Goal: Communication & Community: Ask a question

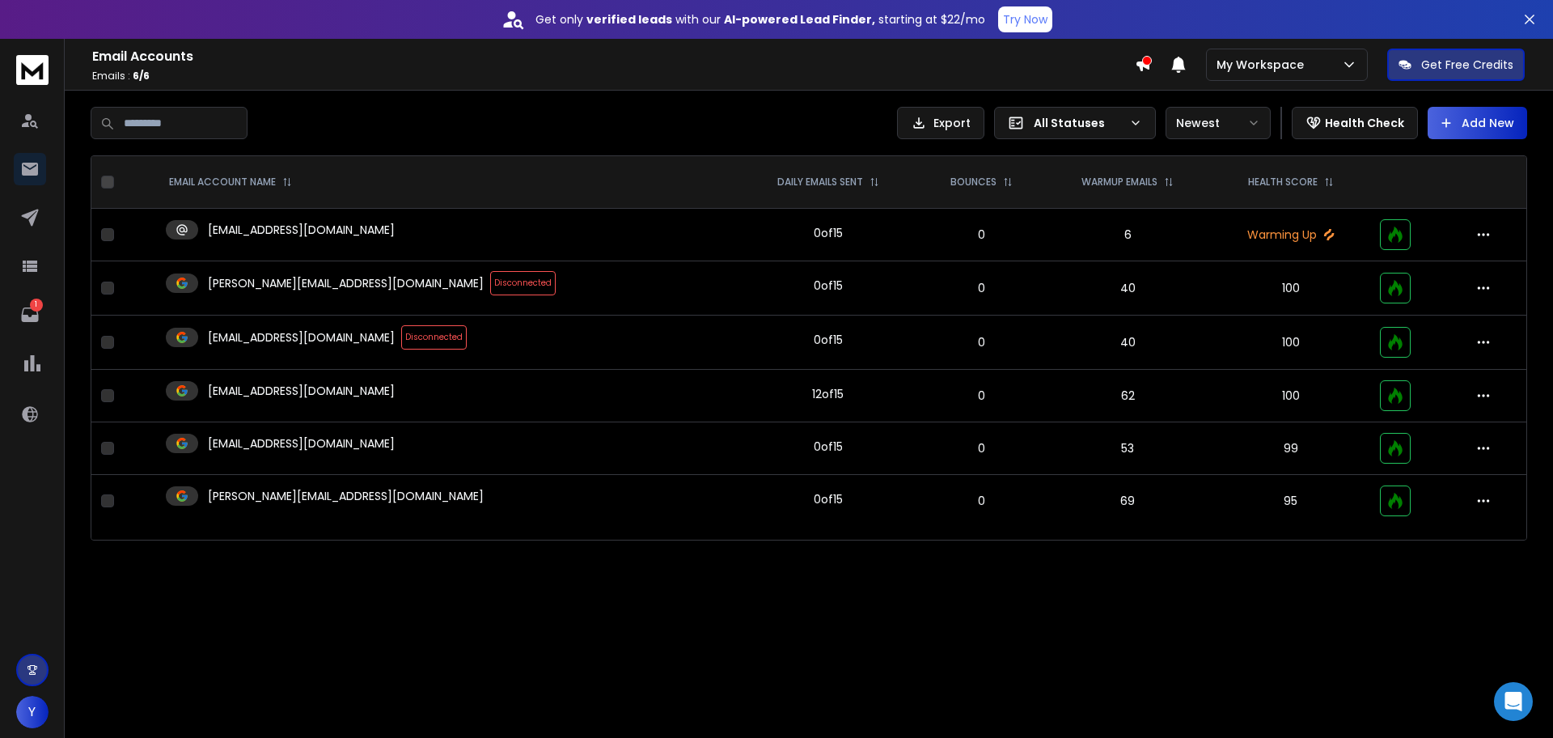
click at [1528, 656] on div "Get only verified leads with our AI-powered Lead Finder, starting at $22/mo Try…" at bounding box center [776, 369] width 1553 height 738
click at [1515, 692] on icon "Open Intercom Messenger" at bounding box center [1513, 701] width 21 height 21
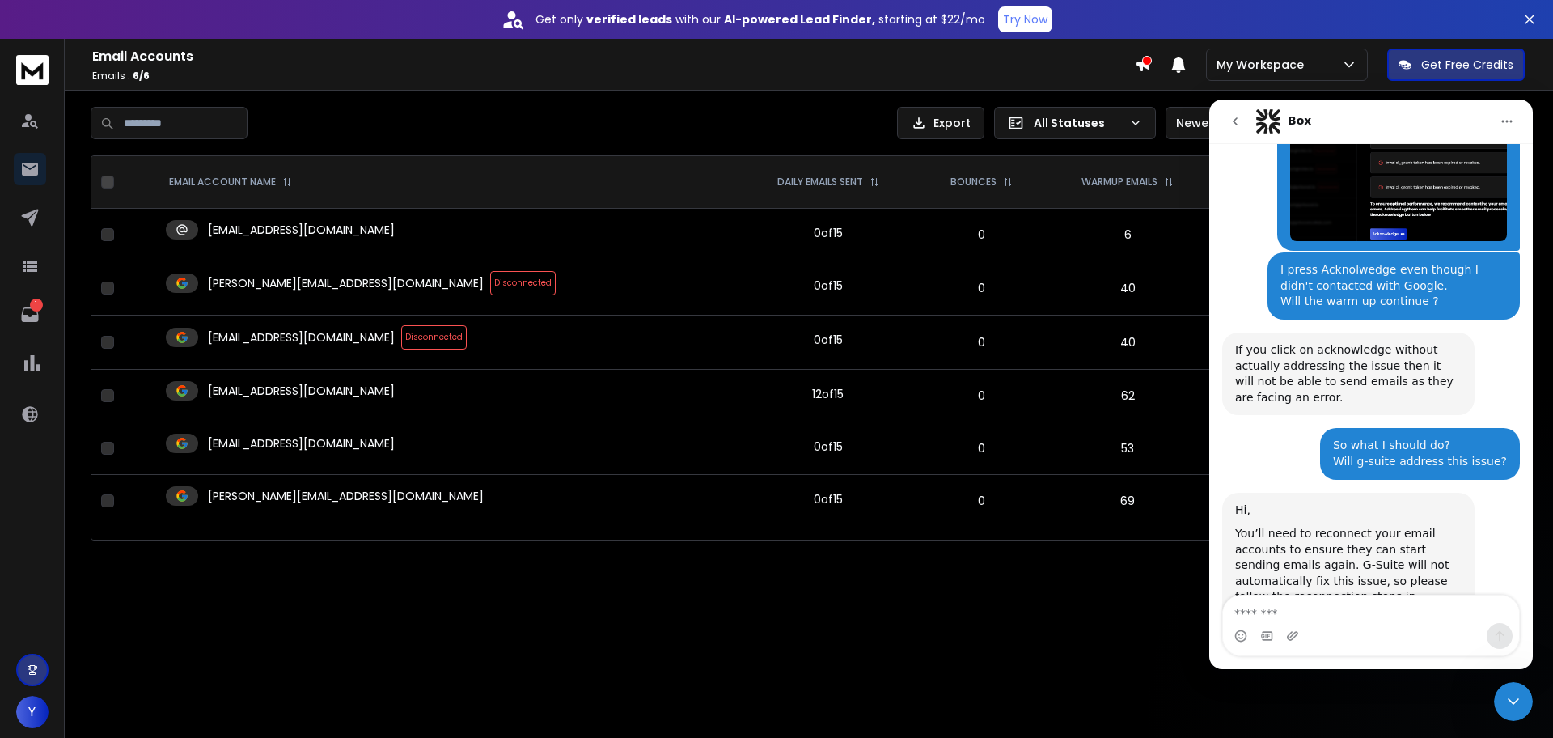
scroll to position [1078, 0]
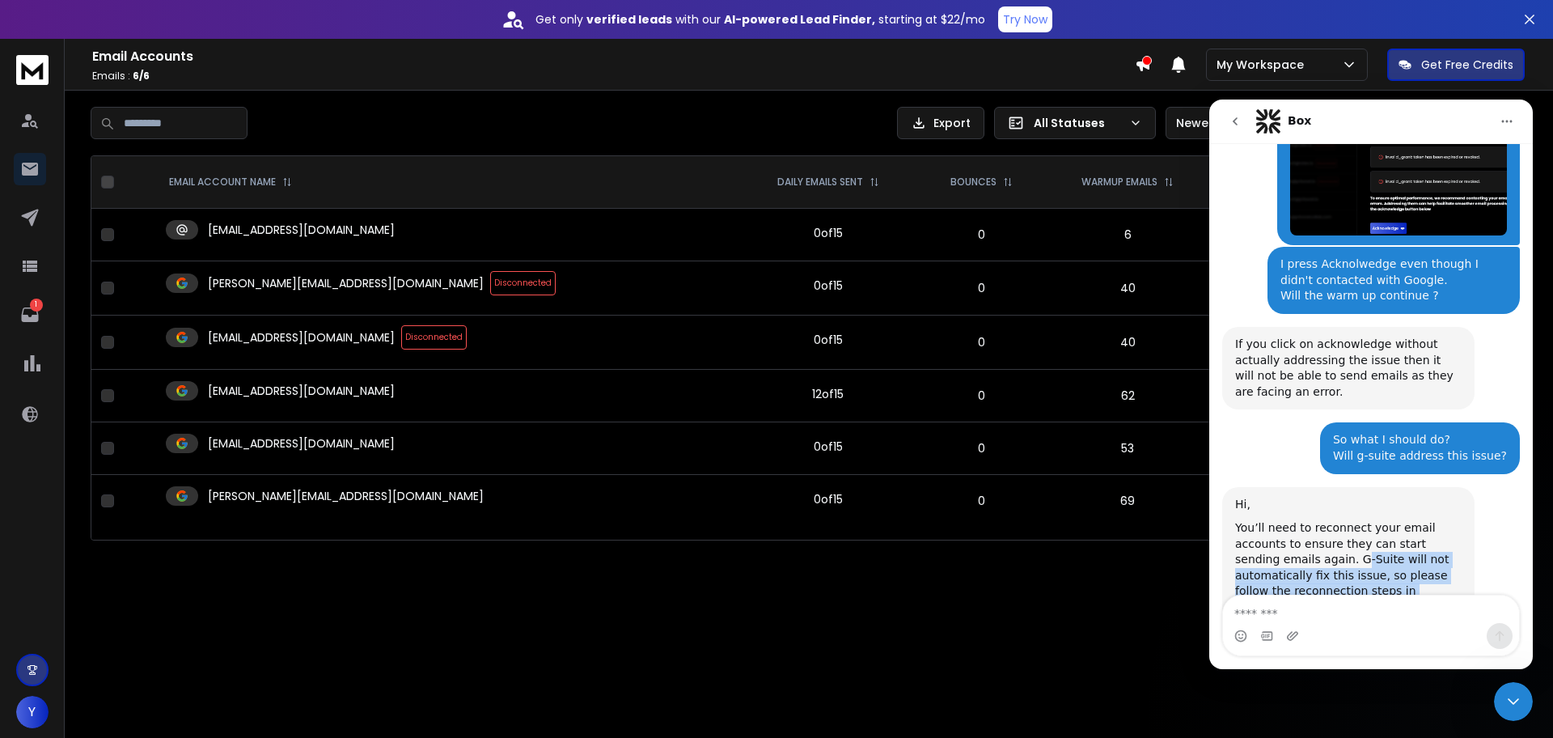
drag, startPoint x: 1277, startPoint y: 494, endPoint x: 1436, endPoint y: 522, distance: 161.8
click at [1436, 522] on div "You’ll need to reconnect your email accounts to ensure they can start sending e…" at bounding box center [1348, 575] width 226 height 111
click at [1434, 522] on div "You’ll need to reconnect your email accounts to ensure they can start sending e…" at bounding box center [1348, 575] width 226 height 111
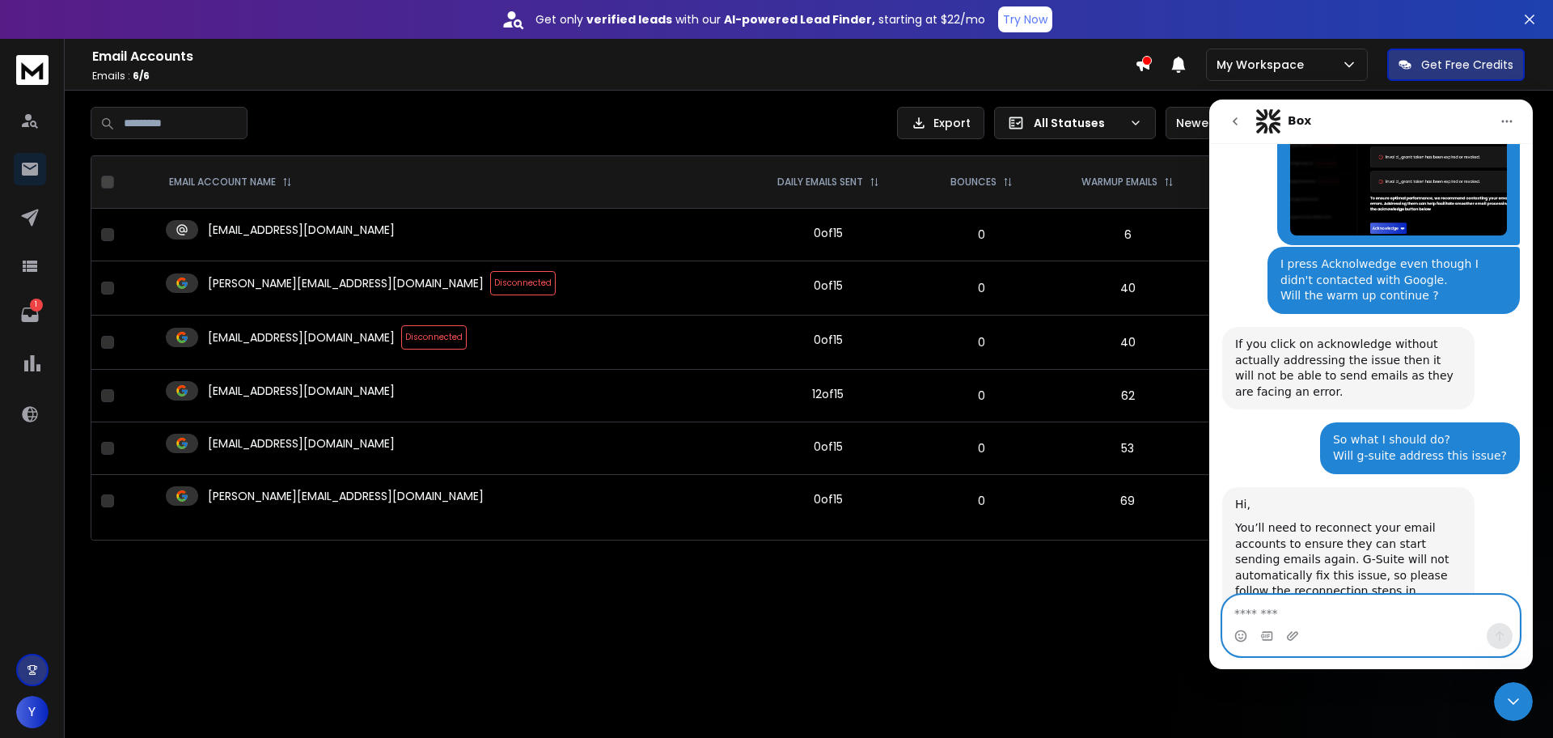
click at [1361, 615] on textarea "Message…" at bounding box center [1371, 608] width 296 height 27
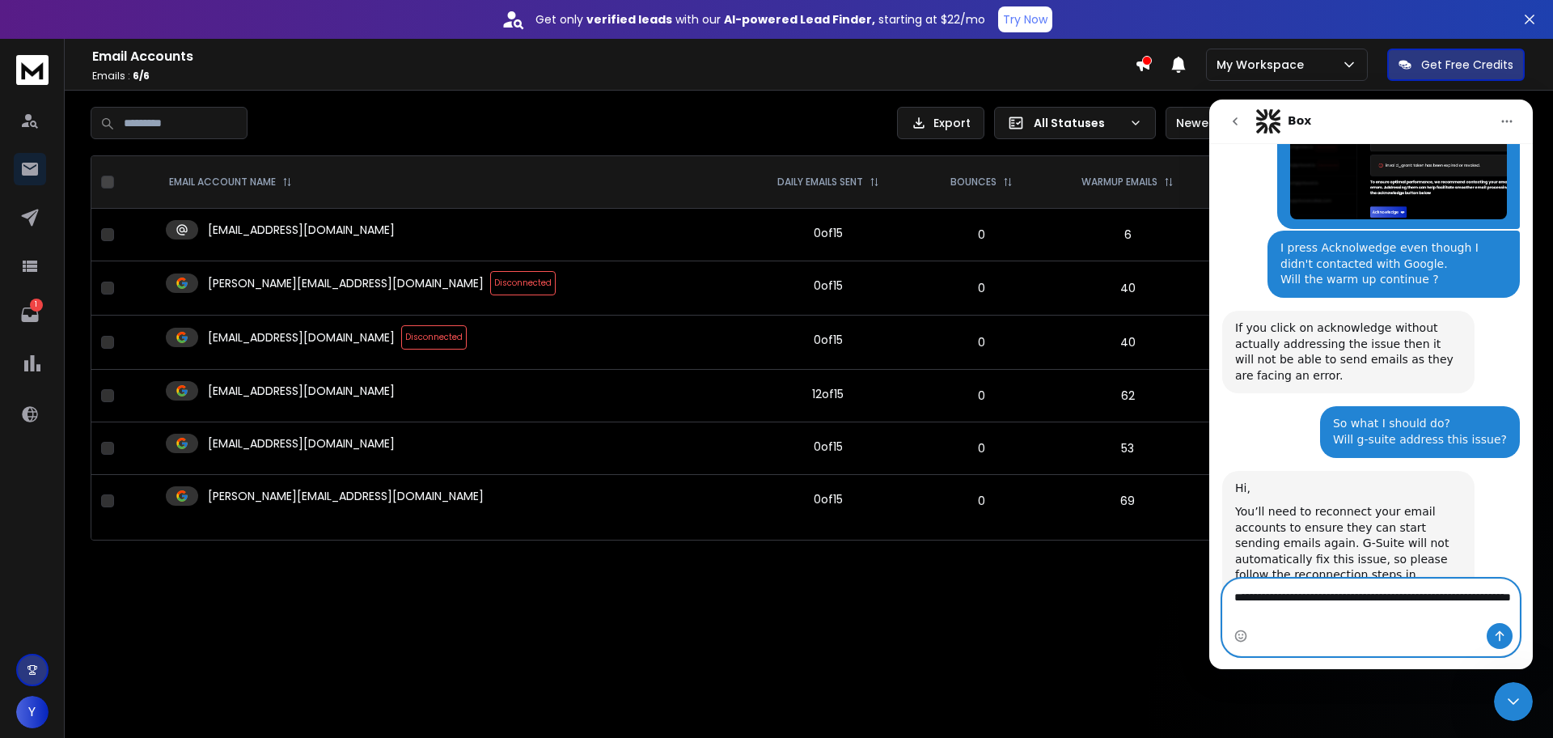
type textarea "**********"
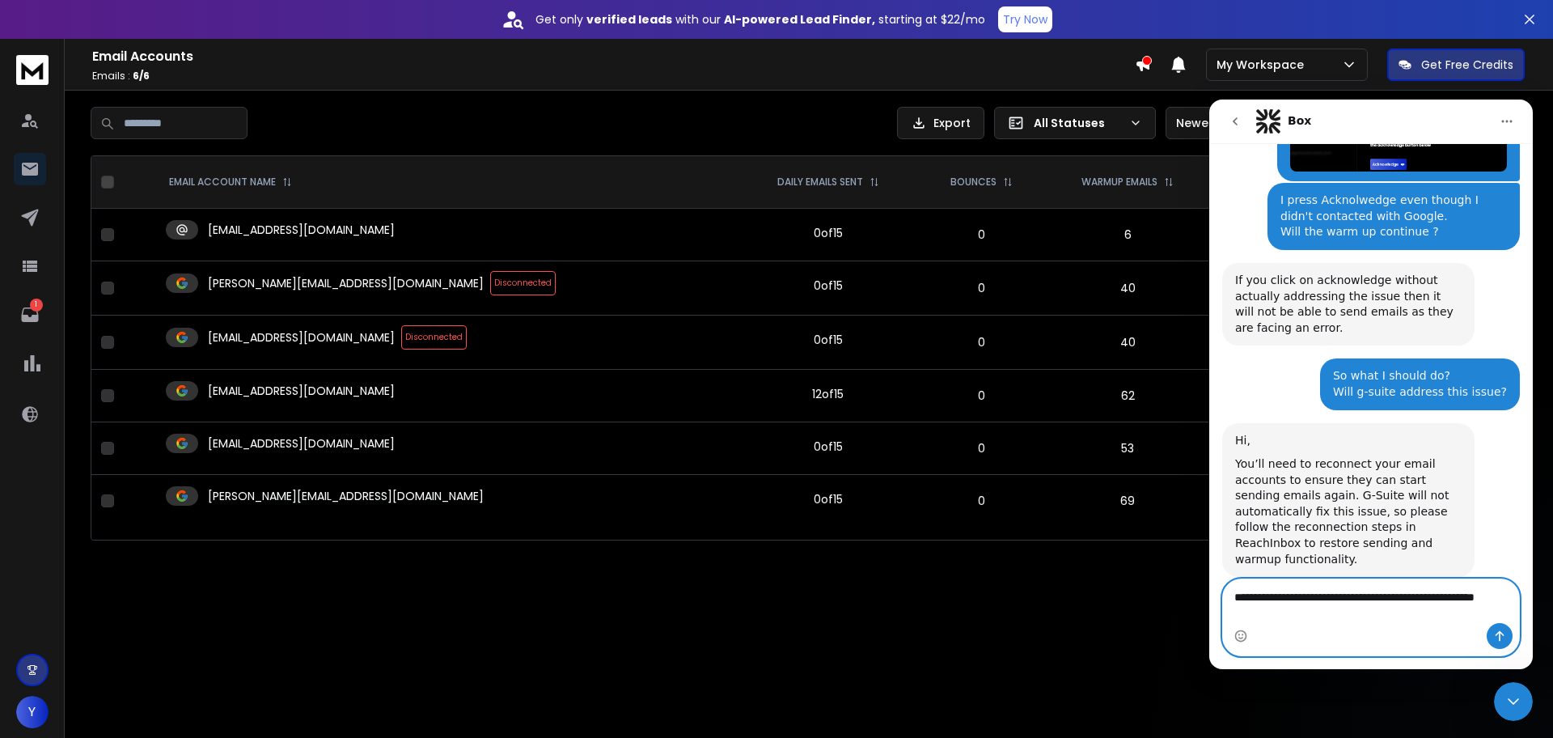
scroll to position [1158, 0]
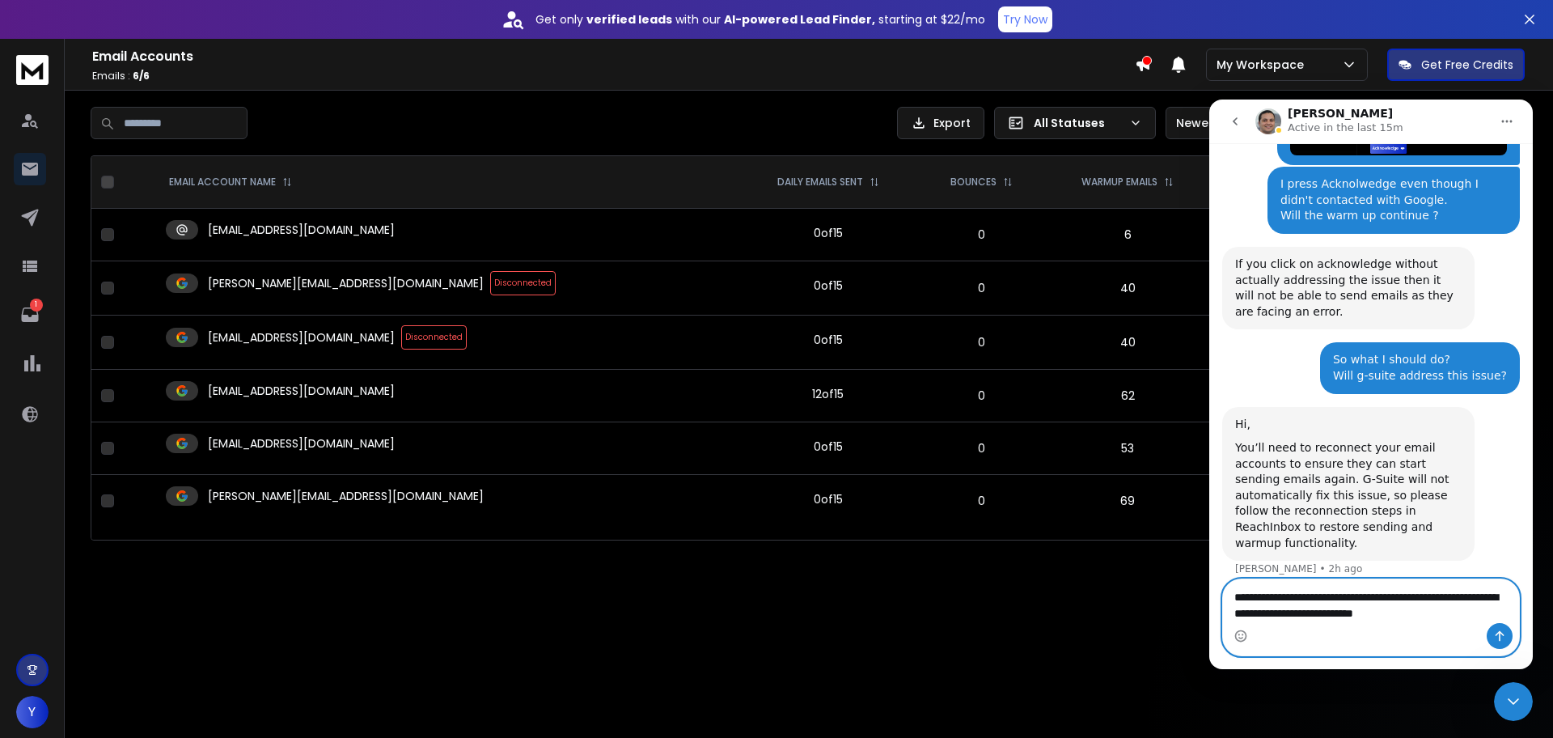
type textarea "**********"
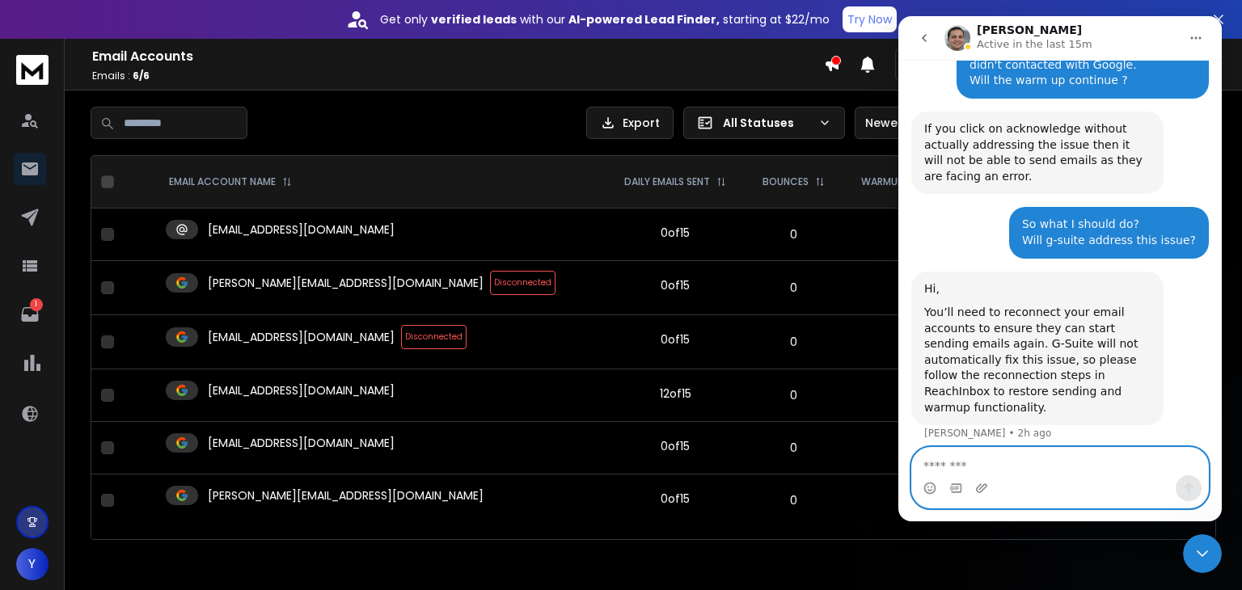
scroll to position [1275, 0]
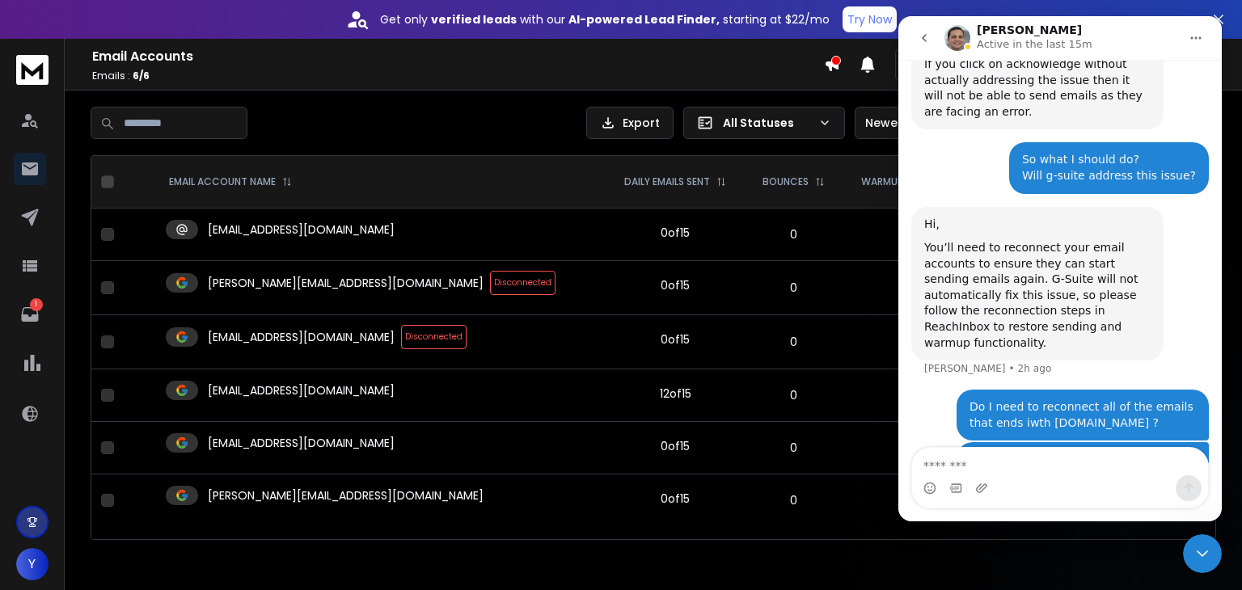
click at [835, 556] on div "Get only verified leads with our AI-powered Lead Finder, starting at $22/mo Try…" at bounding box center [621, 295] width 1242 height 590
drag, startPoint x: 1184, startPoint y: 560, endPoint x: 1, endPoint y: 25, distance: 1298.6
click at [1184, 560] on div at bounding box center [1202, 554] width 39 height 39
click at [1202, 556] on icon "Close Intercom Messenger" at bounding box center [1202, 553] width 19 height 19
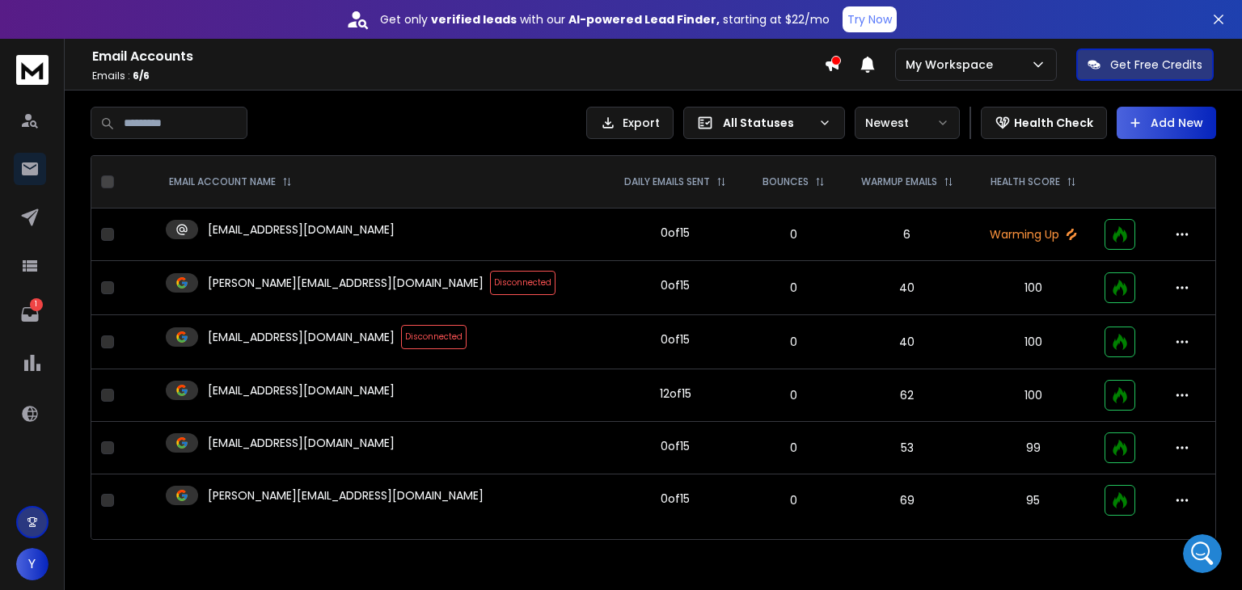
click at [1213, 558] on div "Open Intercom Messenger" at bounding box center [1202, 553] width 53 height 53
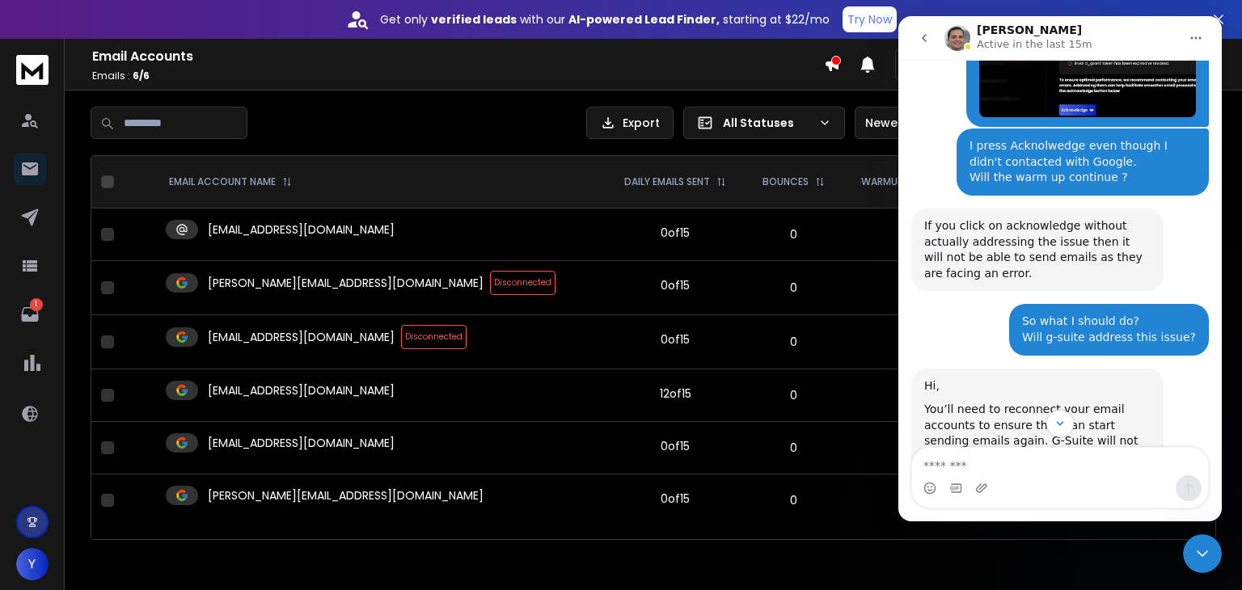
scroll to position [951, 0]
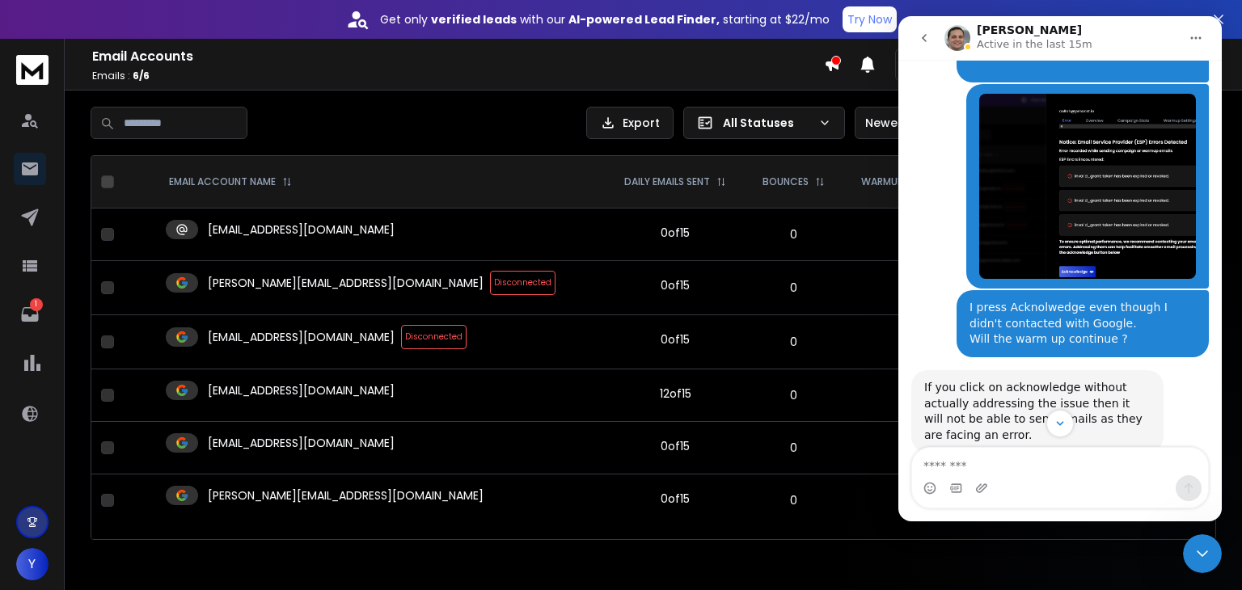
click at [1045, 176] on img "YTRanker says…" at bounding box center [1087, 186] width 217 height 185
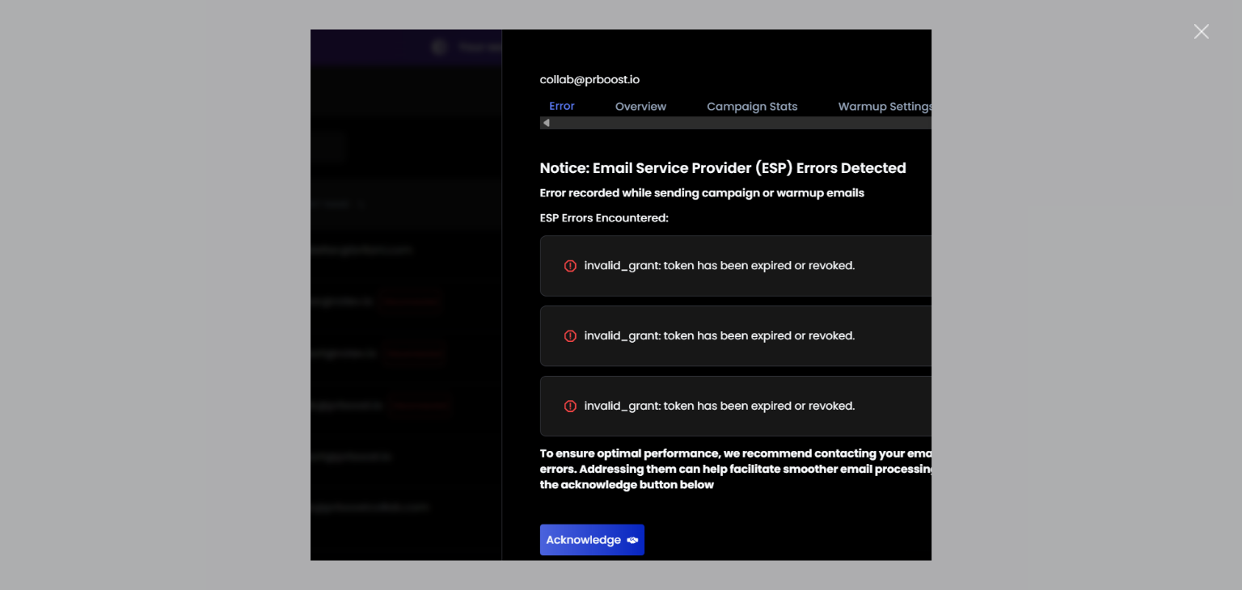
scroll to position [0, 0]
click at [701, 265] on img "Close" at bounding box center [621, 295] width 621 height 531
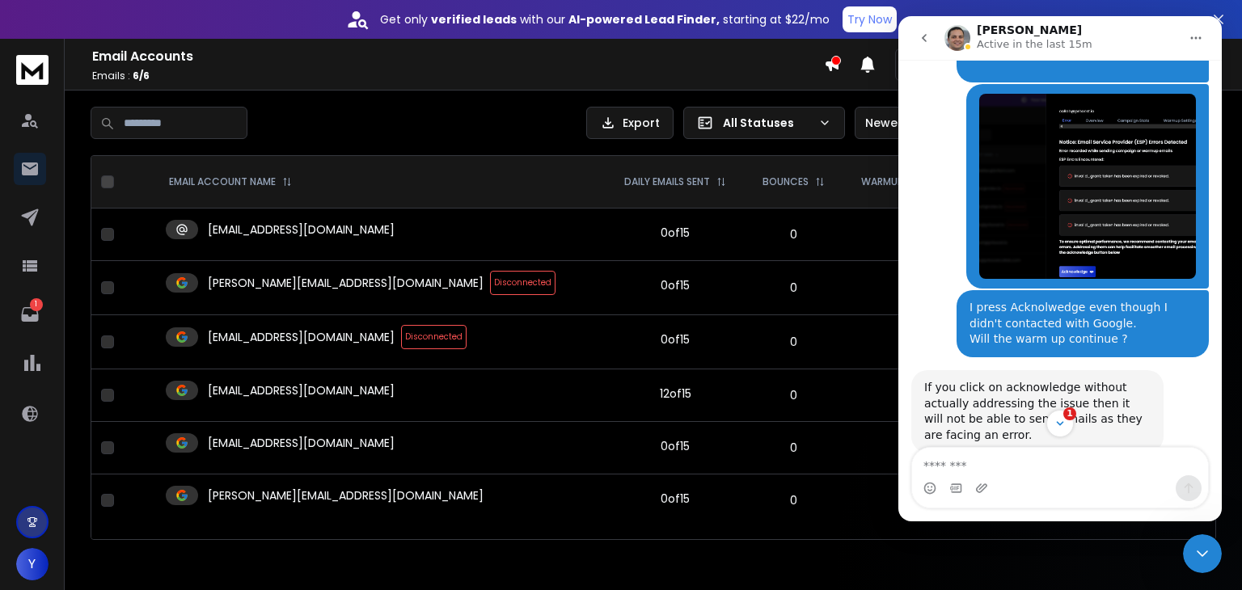
scroll to position [937, 0]
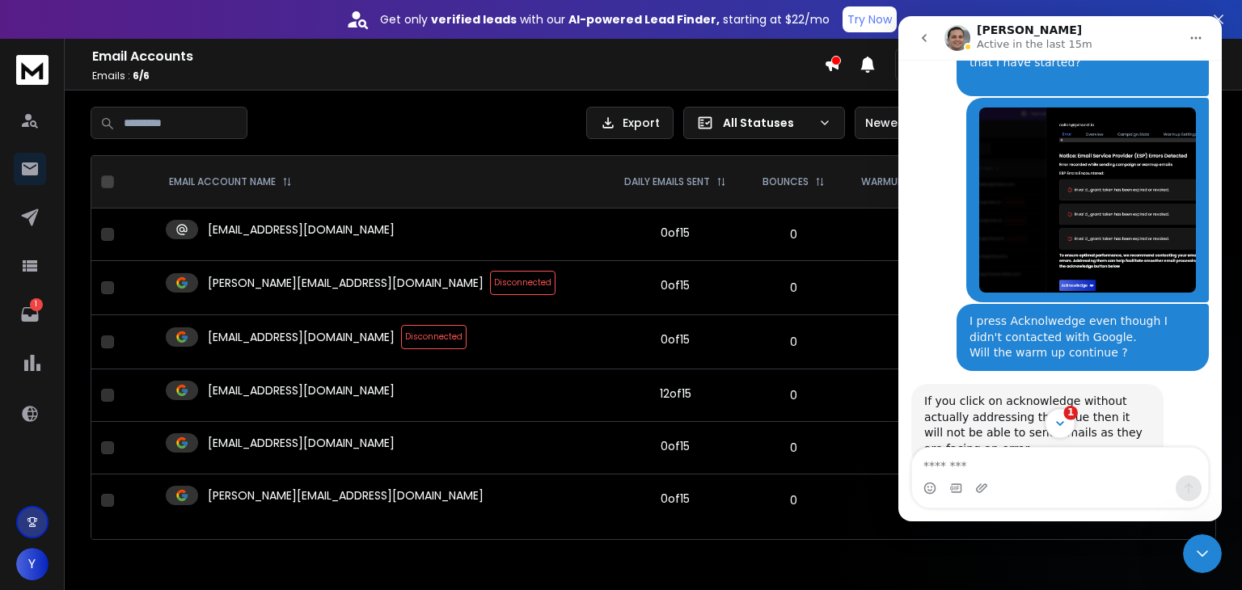
click at [1063, 424] on icon "Scroll to bottom" at bounding box center [1060, 423] width 15 height 15
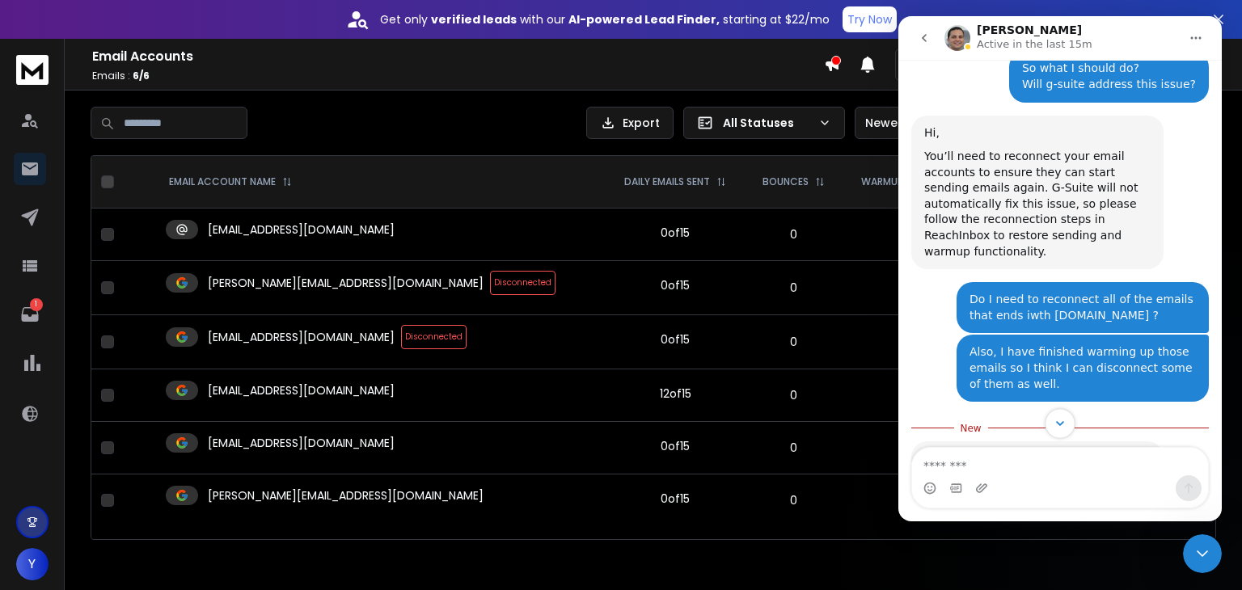
scroll to position [1429, 0]
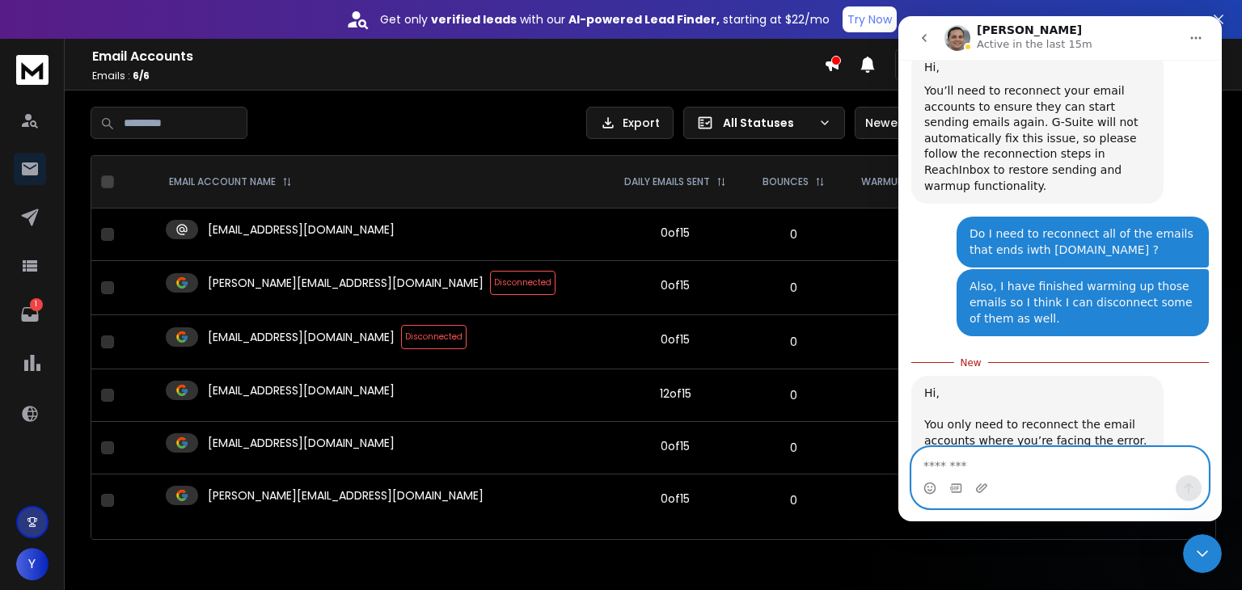
click at [1010, 454] on textarea "Message…" at bounding box center [1060, 461] width 296 height 27
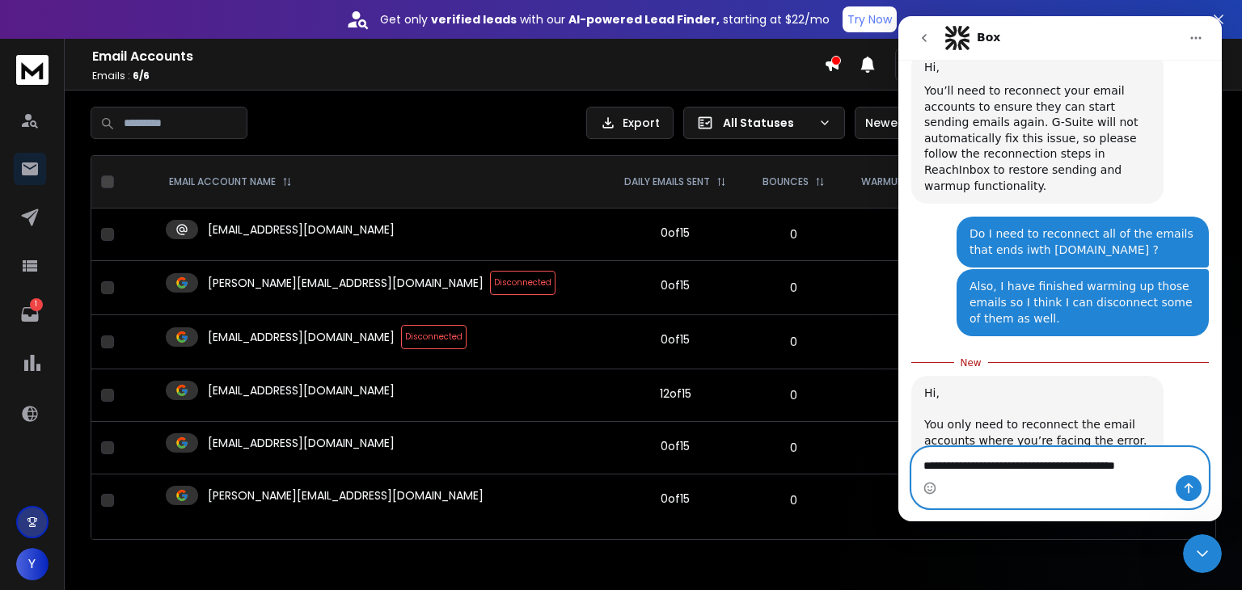
type textarea "**********"
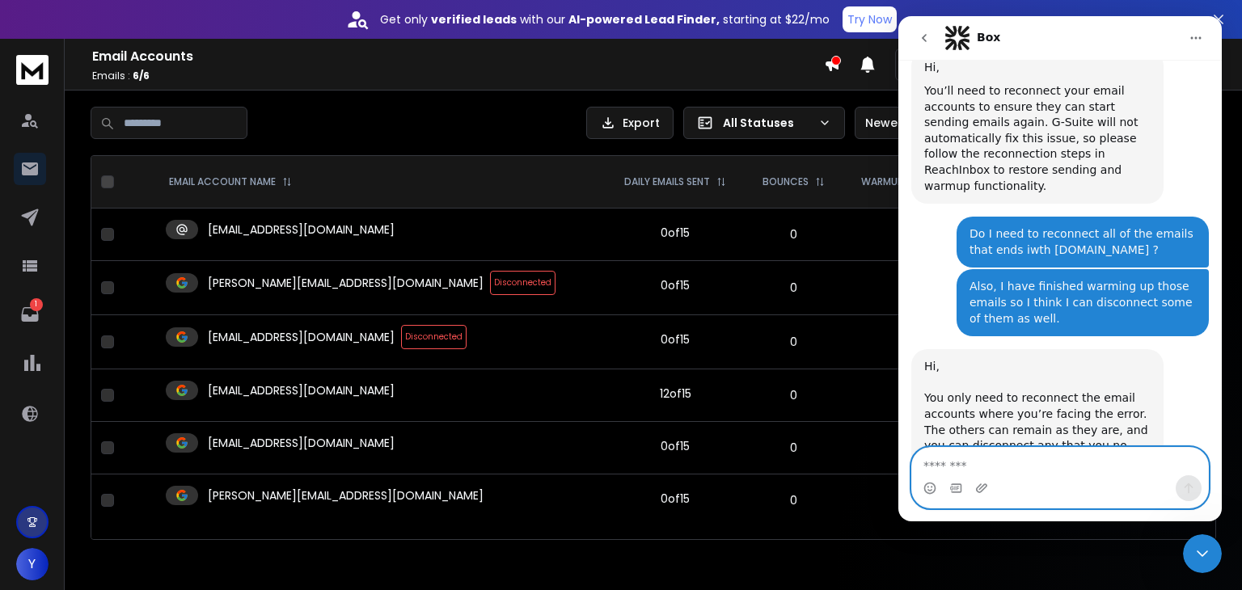
scroll to position [1465, 0]
